Goal: Information Seeking & Learning: Find contact information

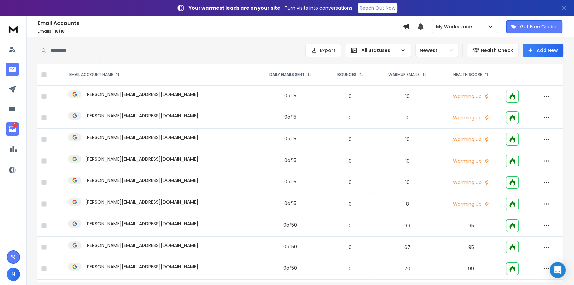
click at [9, 134] on link "1" at bounding box center [12, 128] width 13 height 13
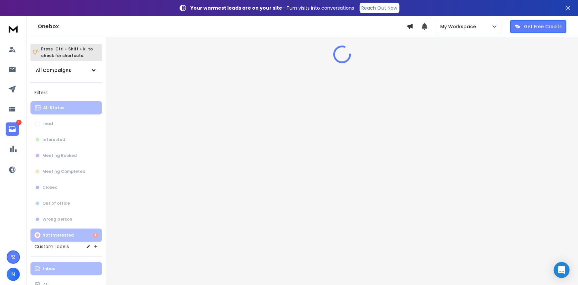
click at [73, 236] on button "Not Interested 1" at bounding box center [66, 234] width 72 height 13
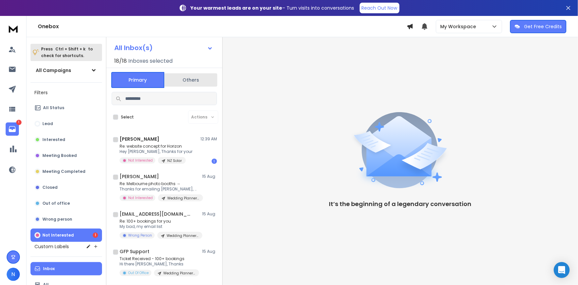
click at [66, 235] on div "All Status Lead Interested Meeting Booked Meeting Completed Closed Out of offic…" at bounding box center [66, 171] width 72 height 140
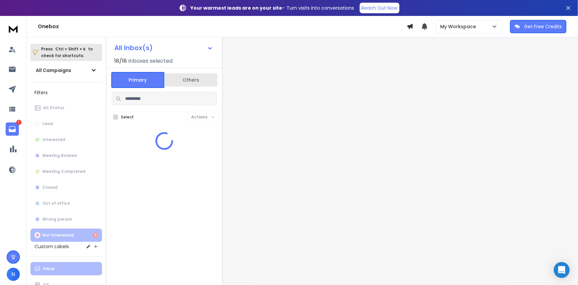
click at [66, 235] on div "All Status Lead Interested Meeting Booked Meeting Completed Closed Out of offic…" at bounding box center [66, 171] width 72 height 140
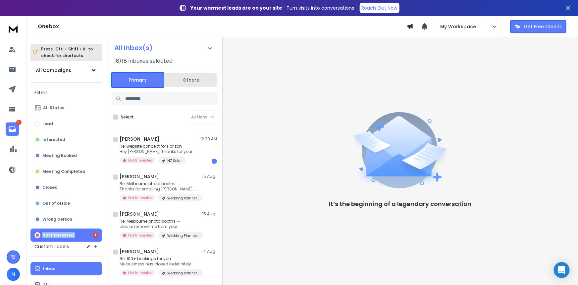
click at [67, 233] on p "Not Interested" at bounding box center [57, 234] width 31 height 5
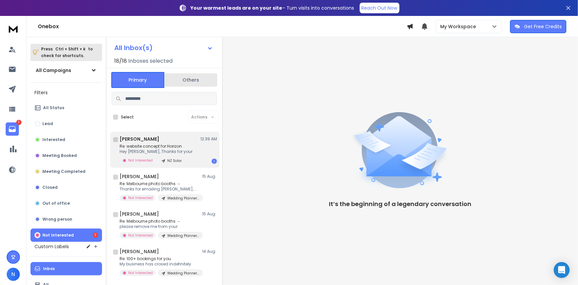
click at [158, 149] on p "Hey [PERSON_NAME], Thanks for your" at bounding box center [156, 151] width 73 height 5
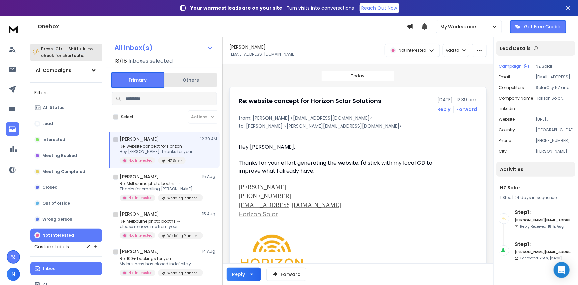
click at [301, 169] on div "Thanks for your effort generating the website, I'd stick with my local GD to im…" at bounding box center [335, 167] width 193 height 16
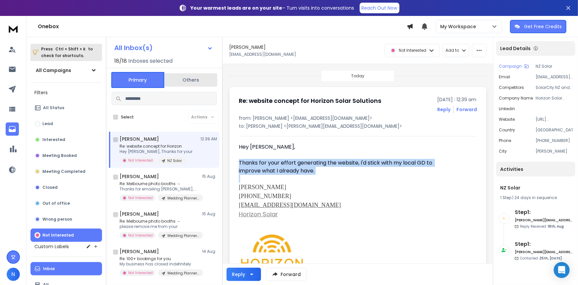
click at [301, 169] on div "Thanks for your effort generating the website, I'd stick with my local GD to im…" at bounding box center [335, 167] width 193 height 16
click at [314, 164] on div "Thanks for your effort generating the website, I'd stick with my local GD to im…" at bounding box center [335, 167] width 193 height 16
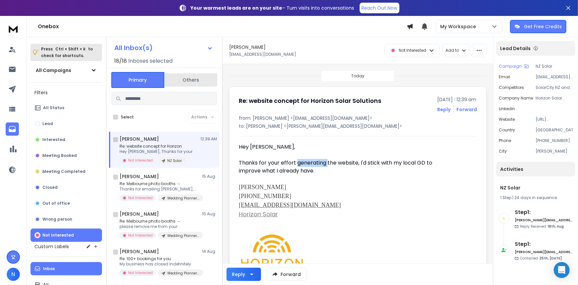
click at [314, 164] on div "Thanks for your effort generating the website, I'd stick with my local GD to im…" at bounding box center [335, 167] width 193 height 16
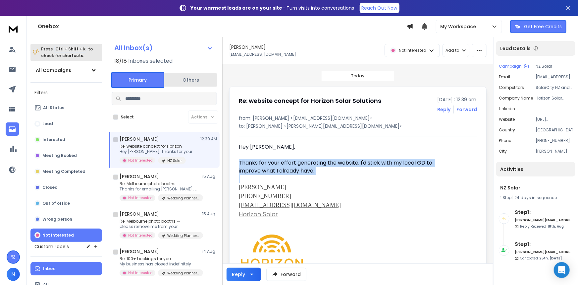
click at [314, 164] on div "Thanks for your effort generating the website, I'd stick with my local GD to im…" at bounding box center [335, 167] width 193 height 16
click at [316, 177] on div at bounding box center [335, 179] width 193 height 8
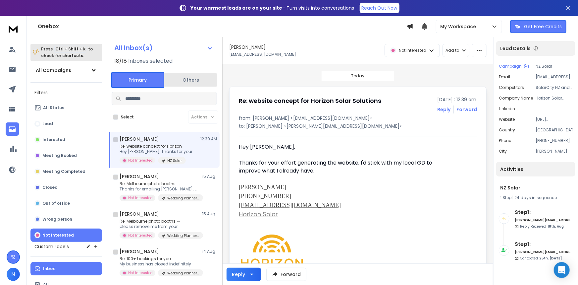
click at [319, 169] on div "Thanks for your effort generating the website, I'd stick with my local GD to im…" at bounding box center [335, 167] width 193 height 16
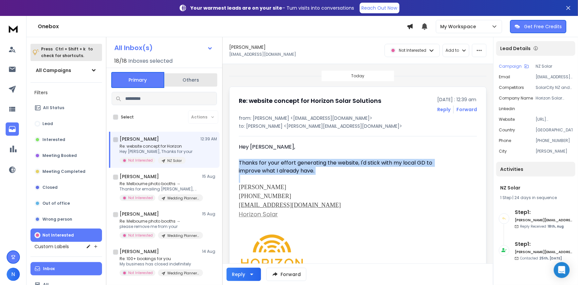
click at [319, 169] on div "Thanks for your effort generating the website, I'd stick with my local GD to im…" at bounding box center [335, 167] width 193 height 16
click at [312, 171] on div "Thanks for your effort generating the website, I'd stick with my local GD to im…" at bounding box center [335, 167] width 193 height 16
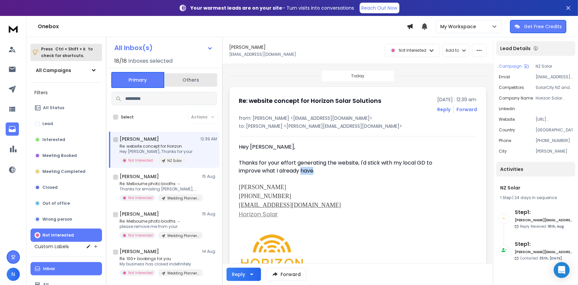
click at [312, 171] on div "Thanks for your effort generating the website, I'd stick with my local GD to im…" at bounding box center [335, 167] width 193 height 16
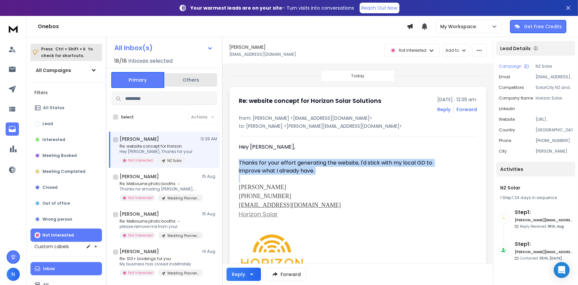
click at [312, 171] on div "Thanks for your effort generating the website, I'd stick with my local GD to im…" at bounding box center [335, 167] width 193 height 16
click at [314, 168] on div "Thanks for your effort generating the website, I'd stick with my local GD to im…" at bounding box center [335, 167] width 193 height 16
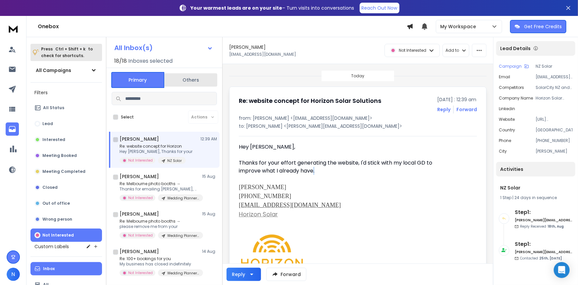
click at [314, 168] on div "Thanks for your effort generating the website, I'd stick with my local GD to im…" at bounding box center [335, 167] width 193 height 16
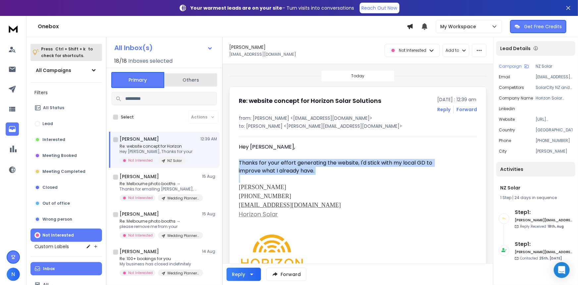
click at [314, 168] on div "Thanks for your effort generating the website, I'd stick with my local GD to im…" at bounding box center [335, 167] width 193 height 16
click at [312, 180] on div at bounding box center [335, 179] width 193 height 8
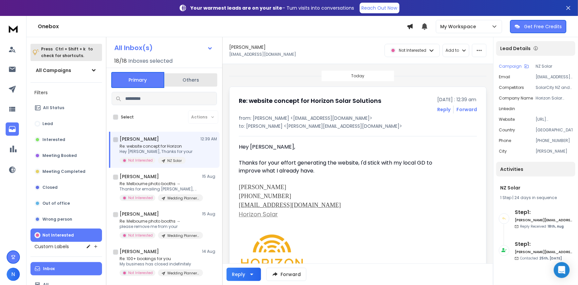
click at [314, 167] on div "Thanks for your effort generating the website, I'd stick with my local GD to im…" at bounding box center [335, 167] width 193 height 16
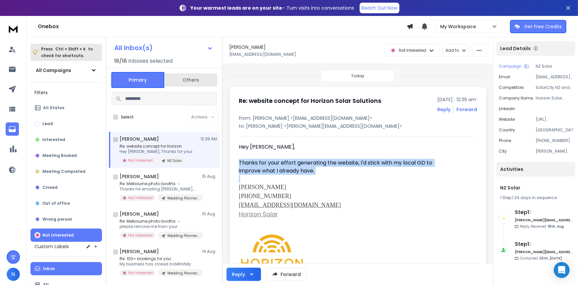
click at [314, 167] on div "Thanks for your effort generating the website, I'd stick with my local GD to im…" at bounding box center [335, 167] width 193 height 16
click at [320, 161] on div "Thanks for your effort generating the website, I'd stick with my local GD to im…" at bounding box center [335, 167] width 193 height 16
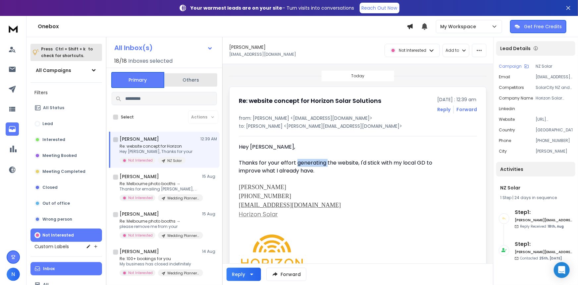
click at [320, 161] on div "Thanks for your effort generating the website, I'd stick with my local GD to im…" at bounding box center [335, 167] width 193 height 16
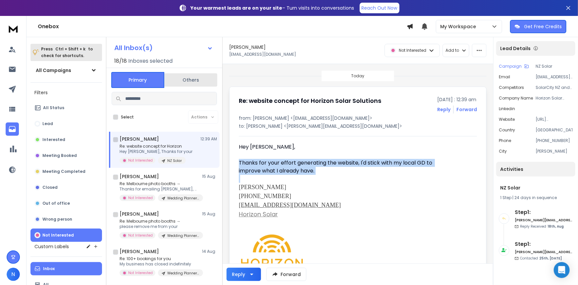
click at [320, 161] on div "Thanks for your effort generating the website, I'd stick with my local GD to im…" at bounding box center [335, 167] width 193 height 16
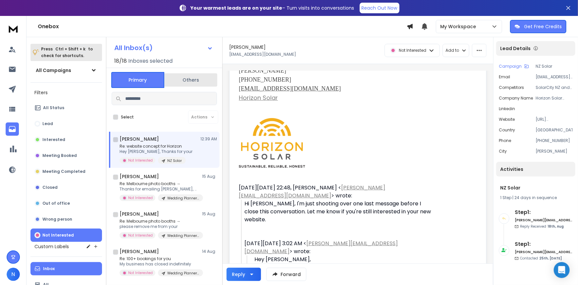
scroll to position [181, 0]
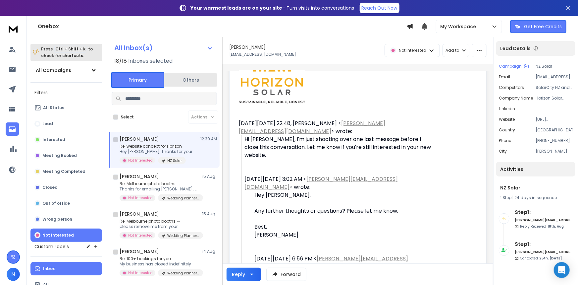
click at [288, 159] on div at bounding box center [338, 163] width 188 height 8
click at [288, 142] on div "Hi [PERSON_NAME], I'm just shooting over one last message before I close this c…" at bounding box center [338, 147] width 188 height 24
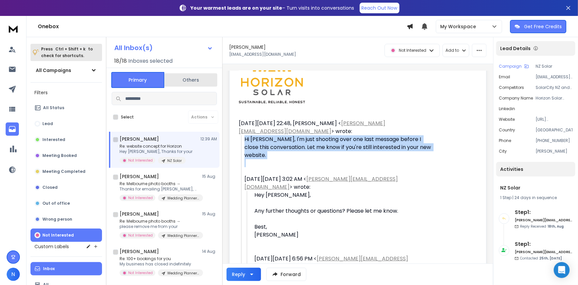
click at [288, 142] on div "Hi [PERSON_NAME], I'm just shooting over one last message before I close this c…" at bounding box center [338, 147] width 188 height 24
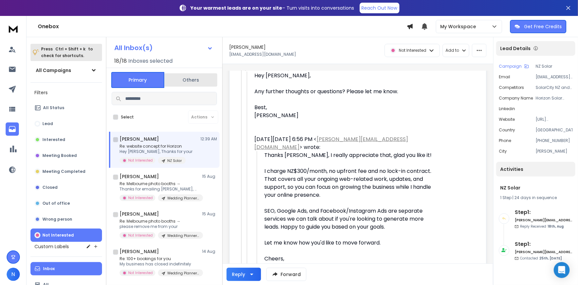
scroll to position [301, 0]
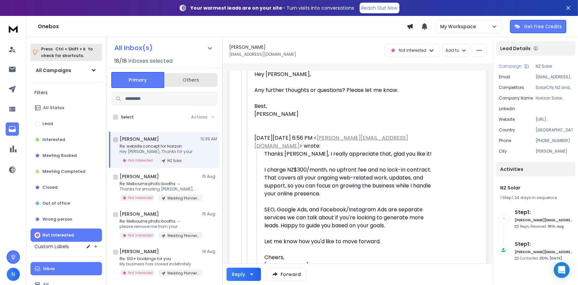
click at [295, 166] on div "I charge NZ$300/month, no upfront fee and no lock-in contract. That covers all …" at bounding box center [348, 182] width 168 height 32
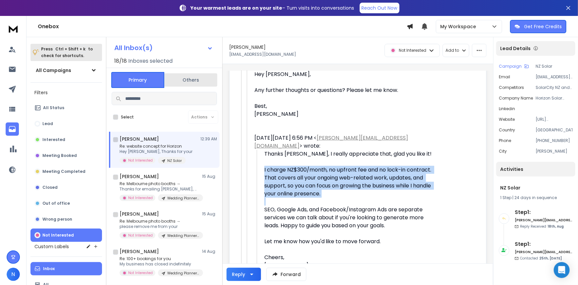
click at [295, 166] on div "I charge NZ$300/month, no upfront fee and no lock-in contract. That covers all …" at bounding box center [348, 182] width 168 height 32
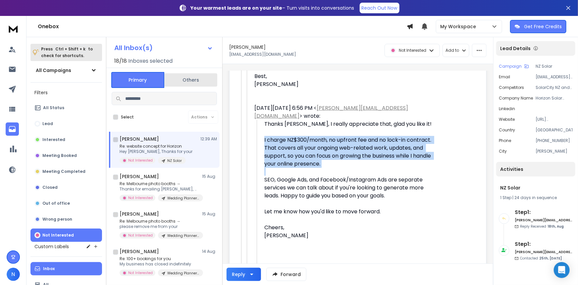
scroll to position [331, 0]
click at [301, 135] on div "I charge NZ$300/month, no upfront fee and no lock-in contract. That covers all …" at bounding box center [348, 151] width 168 height 32
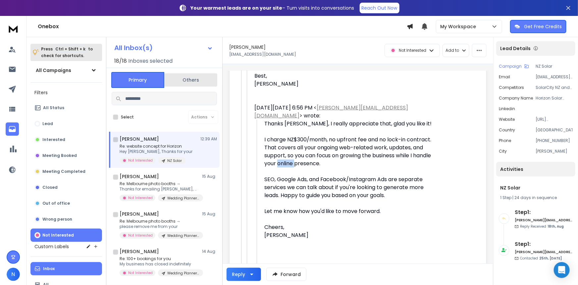
click at [301, 135] on div "I charge NZ$300/month, no upfront fee and no lock-in contract. That covers all …" at bounding box center [348, 151] width 168 height 32
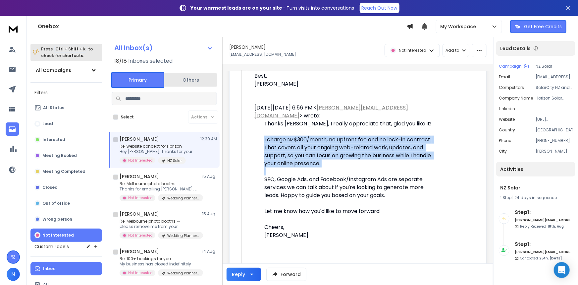
click at [301, 135] on div "I charge NZ$300/month, no upfront fee and no lock-in contract. That covers all …" at bounding box center [348, 151] width 168 height 32
click at [304, 167] on div at bounding box center [348, 171] width 168 height 8
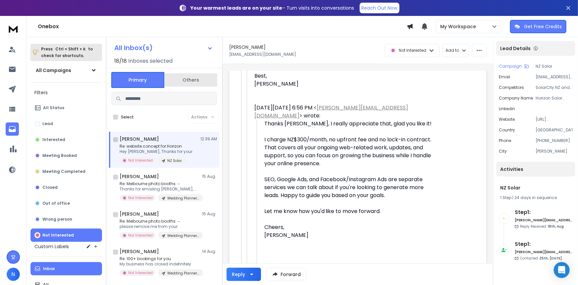
scroll to position [301, 0]
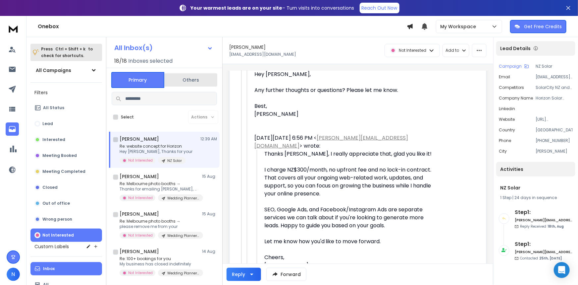
click at [306, 166] on div "I charge NZ$300/month, no upfront fee and no lock-in contract. That covers all …" at bounding box center [348, 182] width 168 height 32
click at [315, 166] on div "I charge NZ$300/month, no upfront fee and no lock-in contract. That covers all …" at bounding box center [348, 182] width 168 height 32
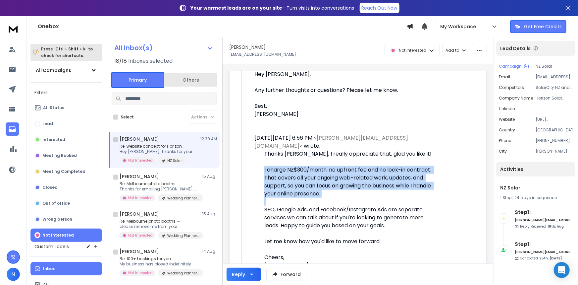
click at [315, 166] on div "I charge NZ$300/month, no upfront fee and no lock-in contract. That covers all …" at bounding box center [348, 182] width 168 height 32
click at [316, 166] on div "I charge NZ$300/month, no upfront fee and no lock-in contract. That covers all …" at bounding box center [348, 182] width 168 height 32
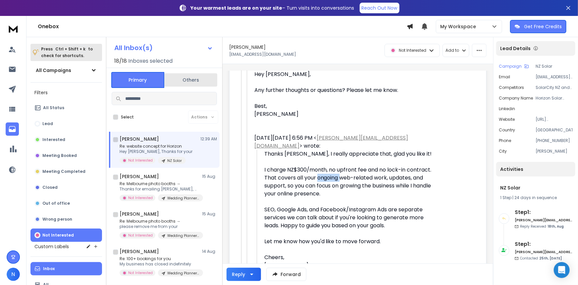
click at [316, 166] on div "I charge NZ$300/month, no upfront fee and no lock-in contract. That covers all …" at bounding box center [348, 182] width 168 height 32
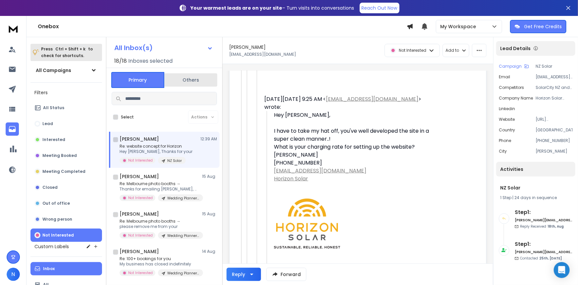
scroll to position [482, 0]
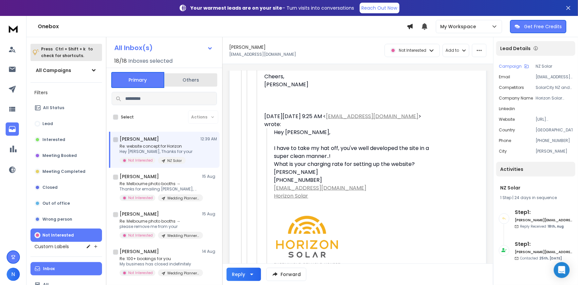
click at [325, 144] on div "I have to take my hat off, you've well developed the site in a super clean mann…" at bounding box center [353, 152] width 158 height 16
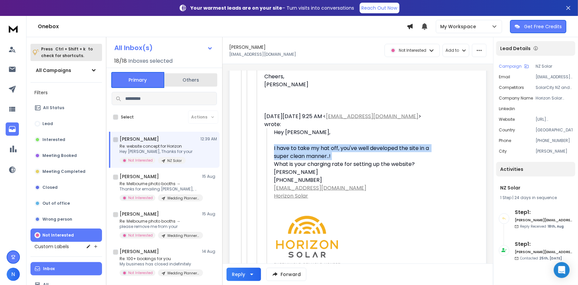
click at [325, 144] on div "I have to take my hat off, you've well developed the site in a super clean mann…" at bounding box center [353, 152] width 158 height 16
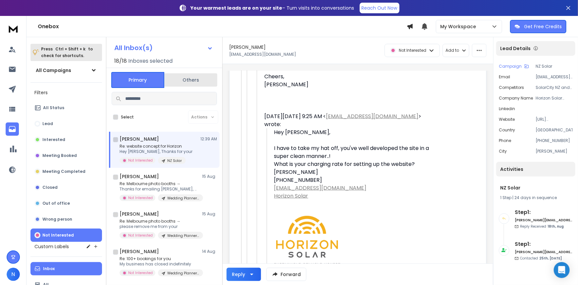
click at [325, 144] on div "I have to take my hat off, you've well developed the site in a super clean mann…" at bounding box center [353, 152] width 158 height 16
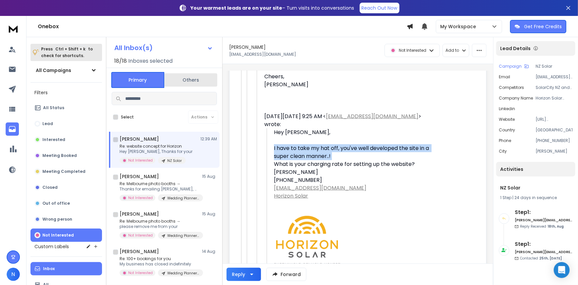
click at [325, 144] on div "I have to take my hat off, you've well developed the site in a super clean mann…" at bounding box center [353, 152] width 158 height 16
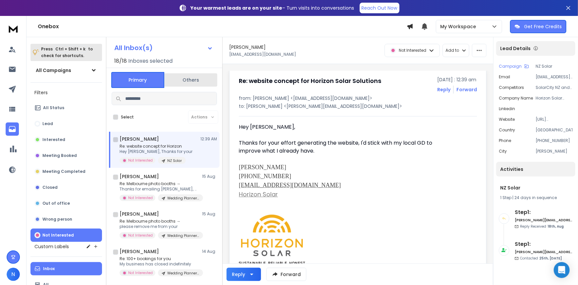
scroll to position [30, 0]
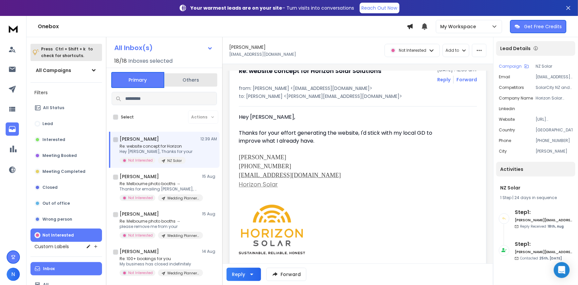
click at [428, 162] on div "[PHONE_NUMBER]" at bounding box center [335, 166] width 193 height 9
click at [414, 136] on div "Thanks for your effort generating the website, I'd stick with my local GD to im…" at bounding box center [335, 137] width 193 height 16
click at [415, 135] on div "Thanks for your effort generating the website, I'd stick with my local GD to im…" at bounding box center [335, 137] width 193 height 16
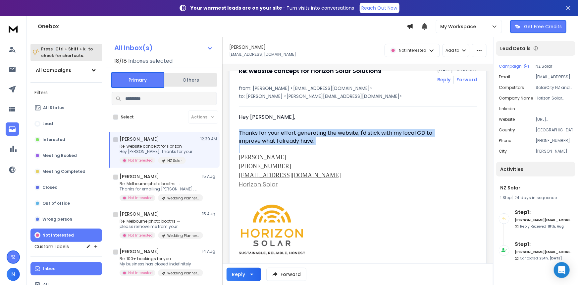
click at [419, 133] on div "Thanks for your effort generating the website, I'd stick with my local GD to im…" at bounding box center [335, 137] width 193 height 16
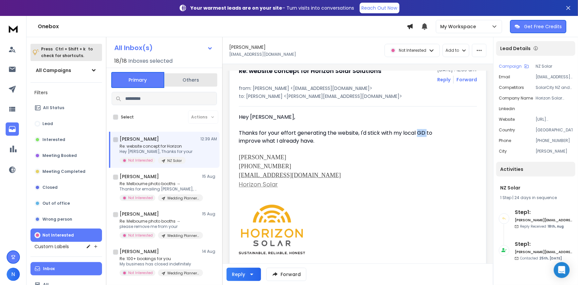
click at [419, 133] on div "Thanks for your effort generating the website, I'd stick with my local GD to im…" at bounding box center [335, 137] width 193 height 16
click at [422, 132] on div "Thanks for your effort generating the website, I'd stick with my local GD to im…" at bounding box center [335, 137] width 193 height 16
click at [417, 139] on div "Thanks for your effort generating the website, I'd stick with my local GD to im…" at bounding box center [335, 137] width 193 height 16
click at [420, 132] on div "Thanks for your effort generating the website, I'd stick with my local GD to im…" at bounding box center [335, 137] width 193 height 16
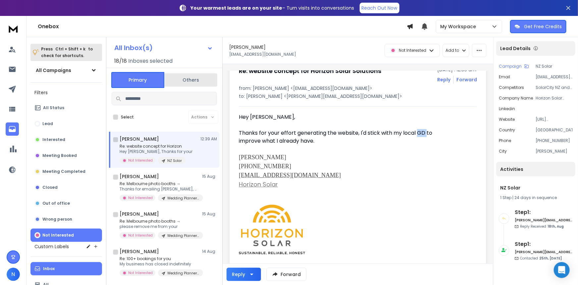
click at [420, 132] on div "Thanks for your effort generating the website, I'd stick with my local GD to im…" at bounding box center [335, 137] width 193 height 16
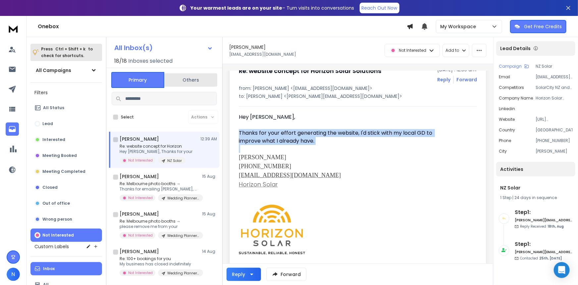
click at [420, 132] on div "Thanks for your effort generating the website, I'd stick with my local GD to im…" at bounding box center [335, 137] width 193 height 16
click at [266, 185] on font "Horizon Solar" at bounding box center [258, 184] width 39 height 8
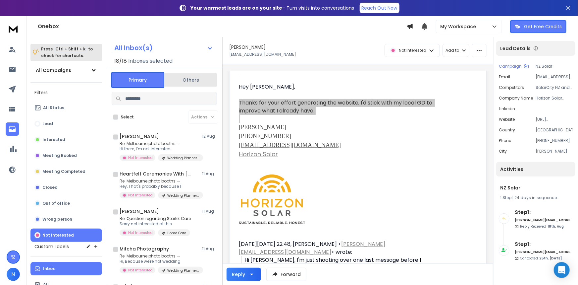
scroll to position [301, 0]
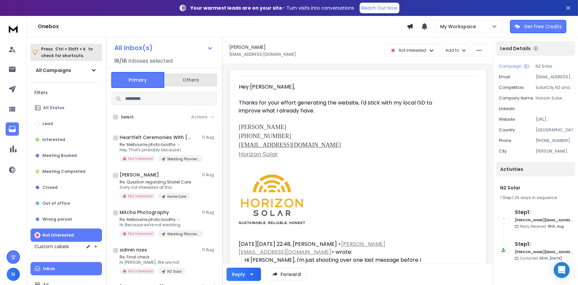
click at [59, 100] on div "Press Ctrl + Shift + k to check for shortcuts. All Campaigns All Campaigns Filt…" at bounding box center [67, 179] width 80 height 285
click at [60, 106] on p "All Status" at bounding box center [53, 107] width 21 height 5
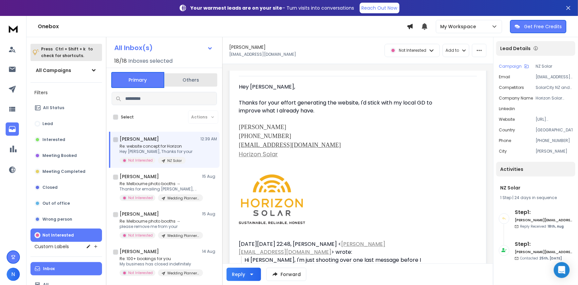
scroll to position [0, 0]
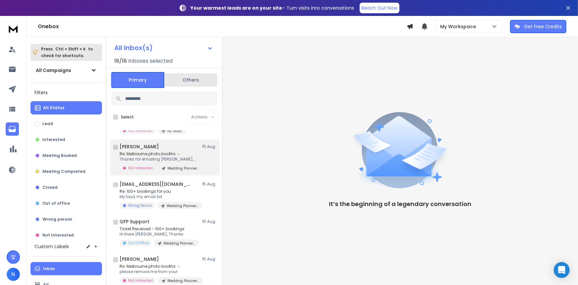
click at [184, 156] on p "Thanks for emailing [PERSON_NAME], we" at bounding box center [160, 158] width 80 height 5
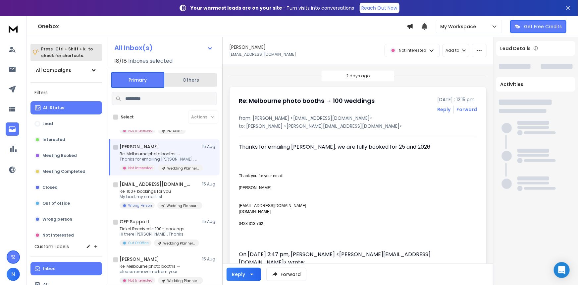
scroll to position [90, 0]
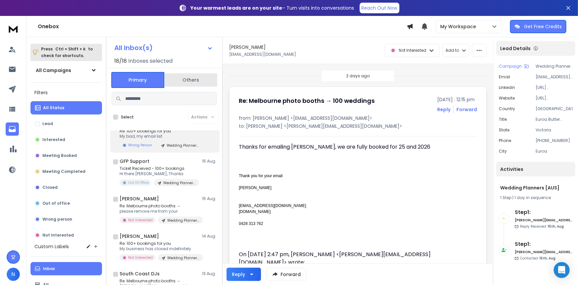
click at [177, 140] on div "Re: 100+ bookings for you My bad, my email list Wrong Person Wedding Planners […" at bounding box center [161, 138] width 83 height 20
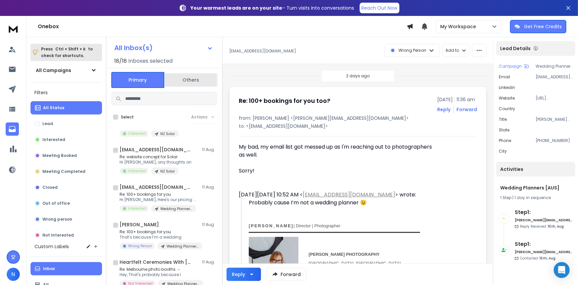
scroll to position [482, 0]
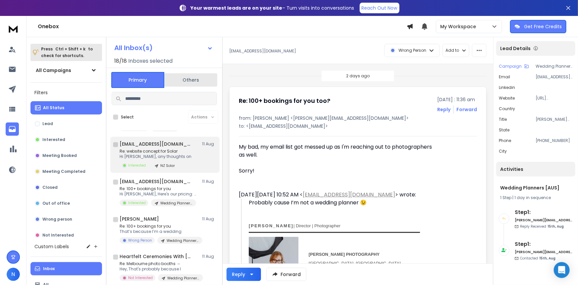
click at [174, 151] on p "Re: website concept for Solar" at bounding box center [156, 150] width 72 height 5
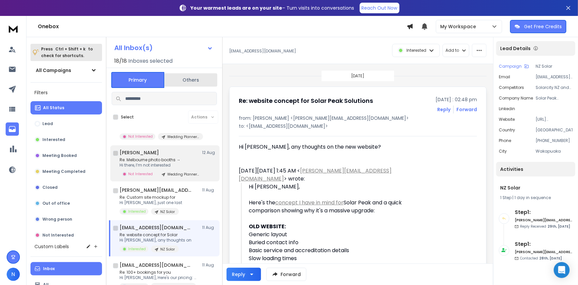
scroll to position [391, 0]
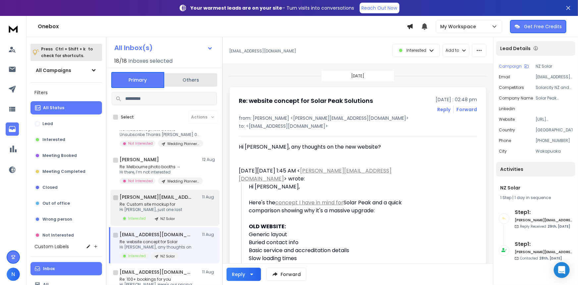
click at [180, 202] on div "Re: Custom site mockup for Hi [PERSON_NAME], just one last Interested NZ Solar" at bounding box center [168, 211] width 97 height 20
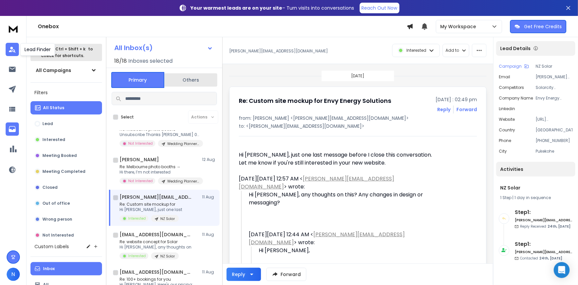
click at [7, 51] on link at bounding box center [12, 49] width 13 height 13
